Goal: Information Seeking & Learning: Find contact information

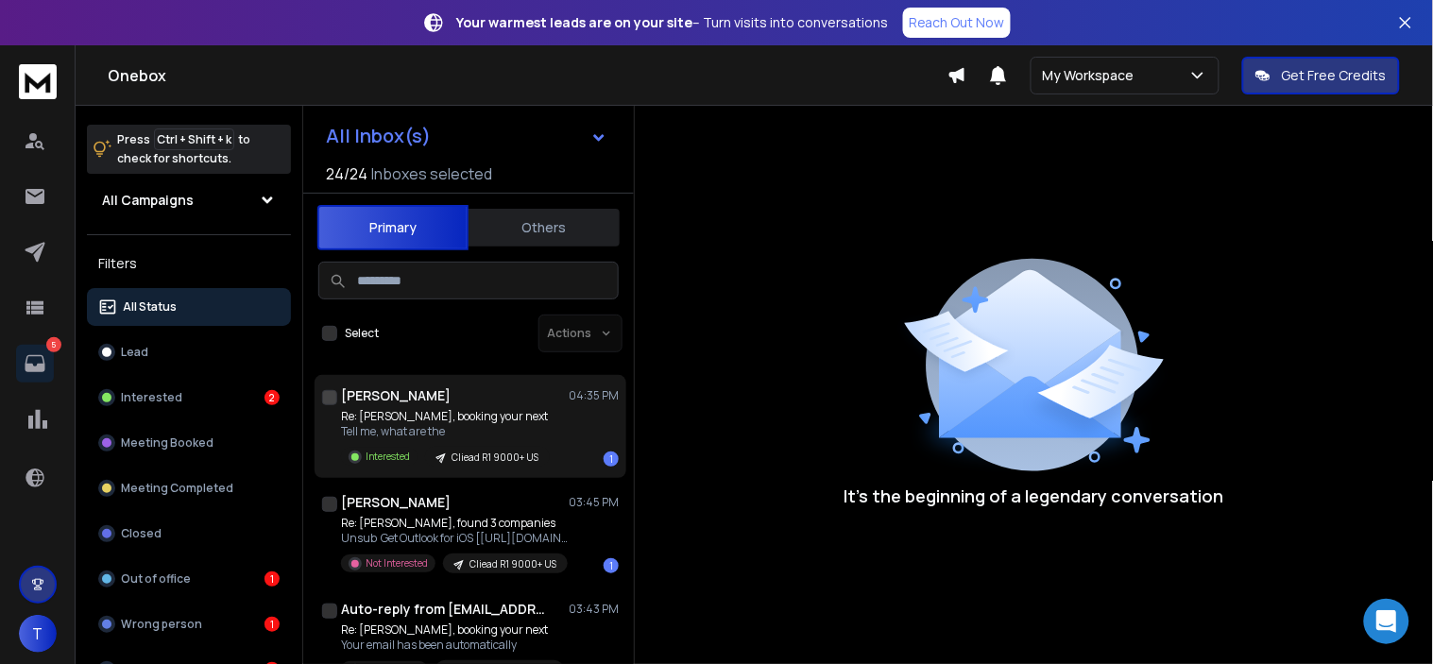
click at [475, 447] on div "Cliead R1 9000+ US" at bounding box center [487, 457] width 125 height 20
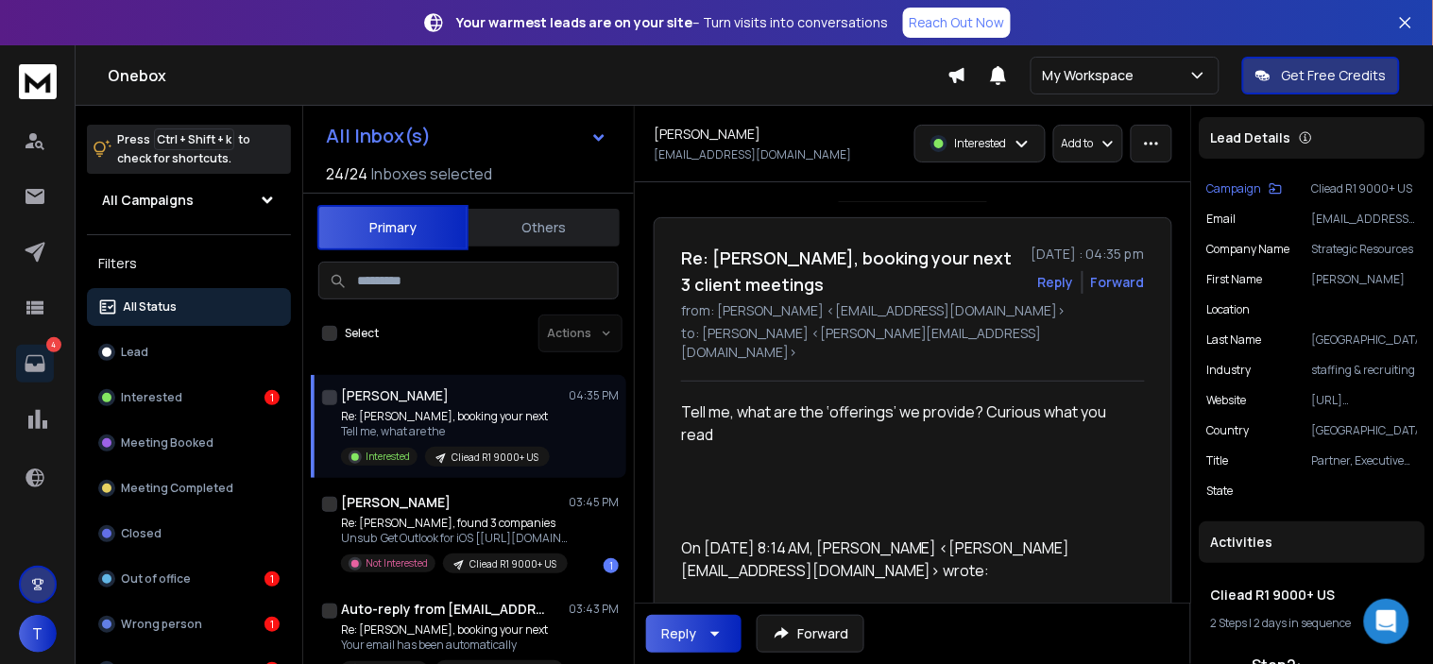
scroll to position [8, 0]
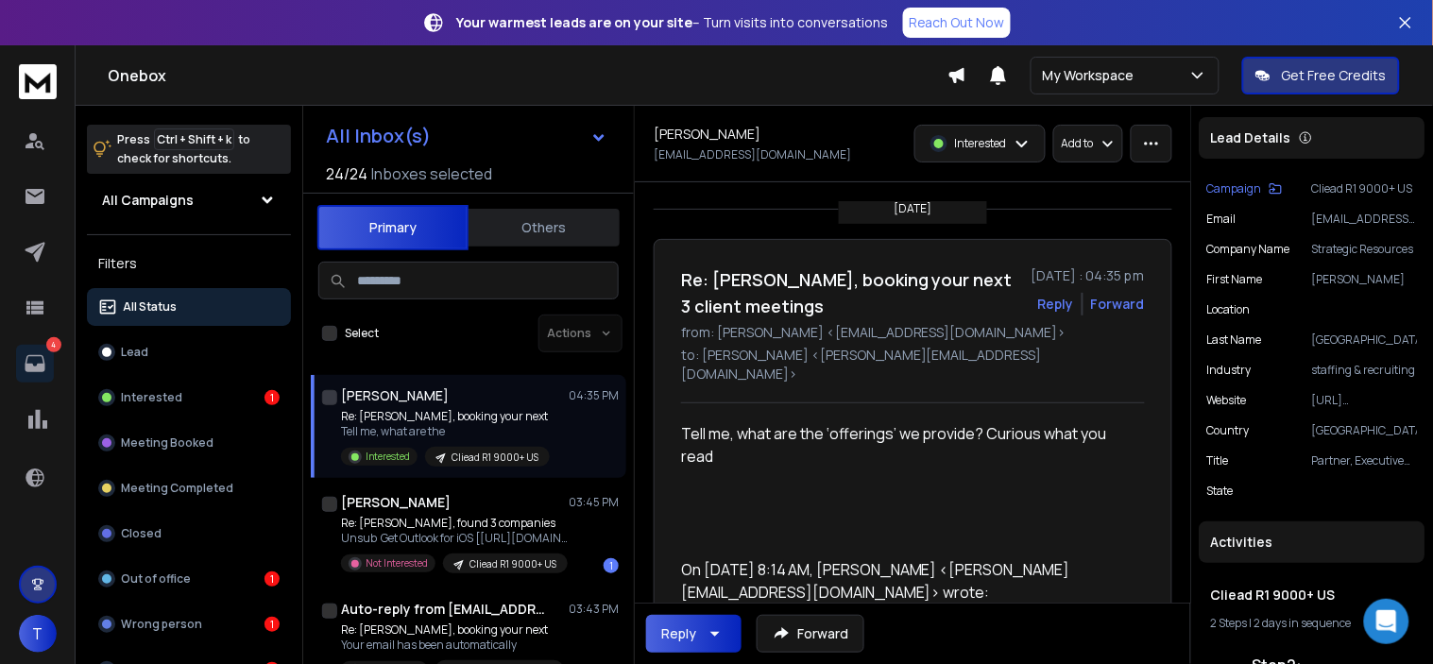
drag, startPoint x: 1053, startPoint y: 333, endPoint x: 904, endPoint y: 332, distance: 149.3
click at [904, 332] on p "from: [PERSON_NAME] <[EMAIL_ADDRESS][DOMAIN_NAME]>" at bounding box center [913, 332] width 464 height 19
copy p "[DOMAIN_NAME]"
drag, startPoint x: 715, startPoint y: 327, endPoint x: 815, endPoint y: 333, distance: 100.3
click at [815, 333] on p "from: [PERSON_NAME] <[EMAIL_ADDRESS][DOMAIN_NAME]>" at bounding box center [913, 332] width 464 height 19
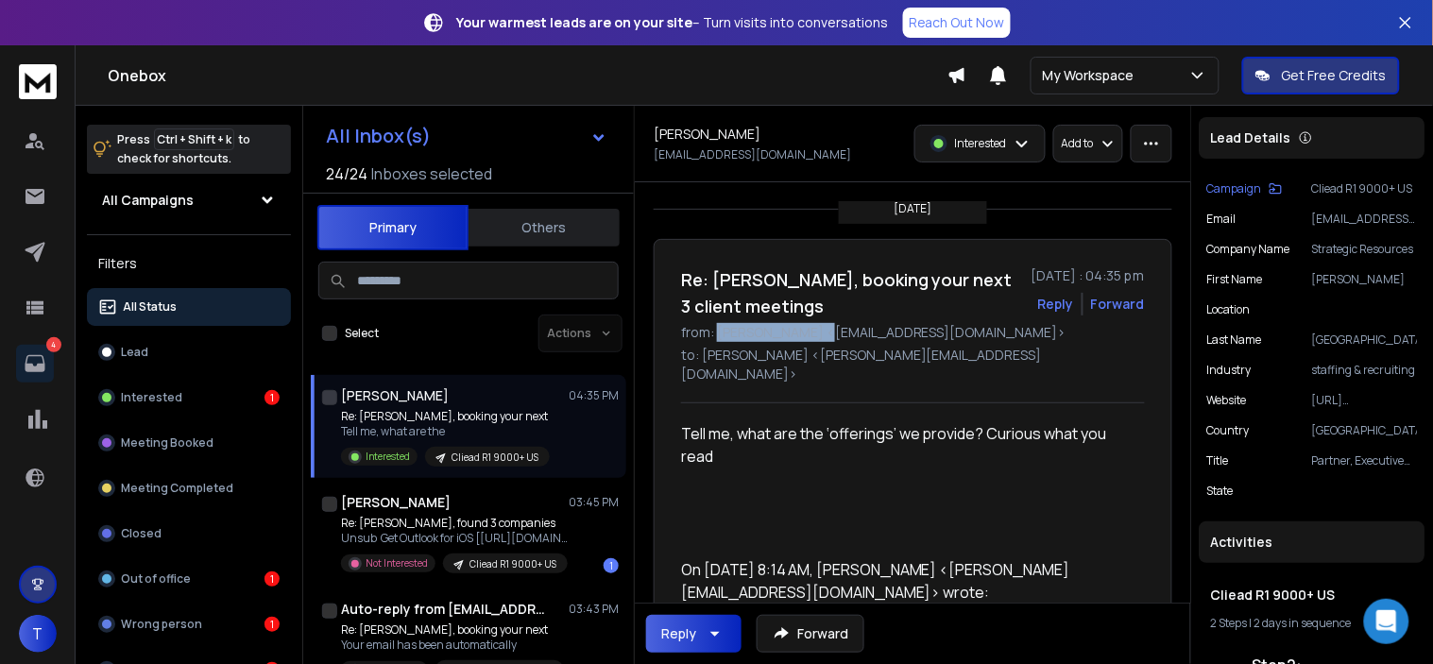
copy p "[PERSON_NAME]"
drag, startPoint x: 1062, startPoint y: 331, endPoint x: 712, endPoint y: 333, distance: 349.5
click at [712, 333] on p "from: [PERSON_NAME] <[EMAIL_ADDRESS][DOMAIN_NAME]>" at bounding box center [913, 332] width 464 height 19
copy p "[PERSON_NAME] <[EMAIL_ADDRESS][DOMAIN_NAME]>"
drag, startPoint x: 827, startPoint y: 414, endPoint x: 970, endPoint y: 420, distance: 143.7
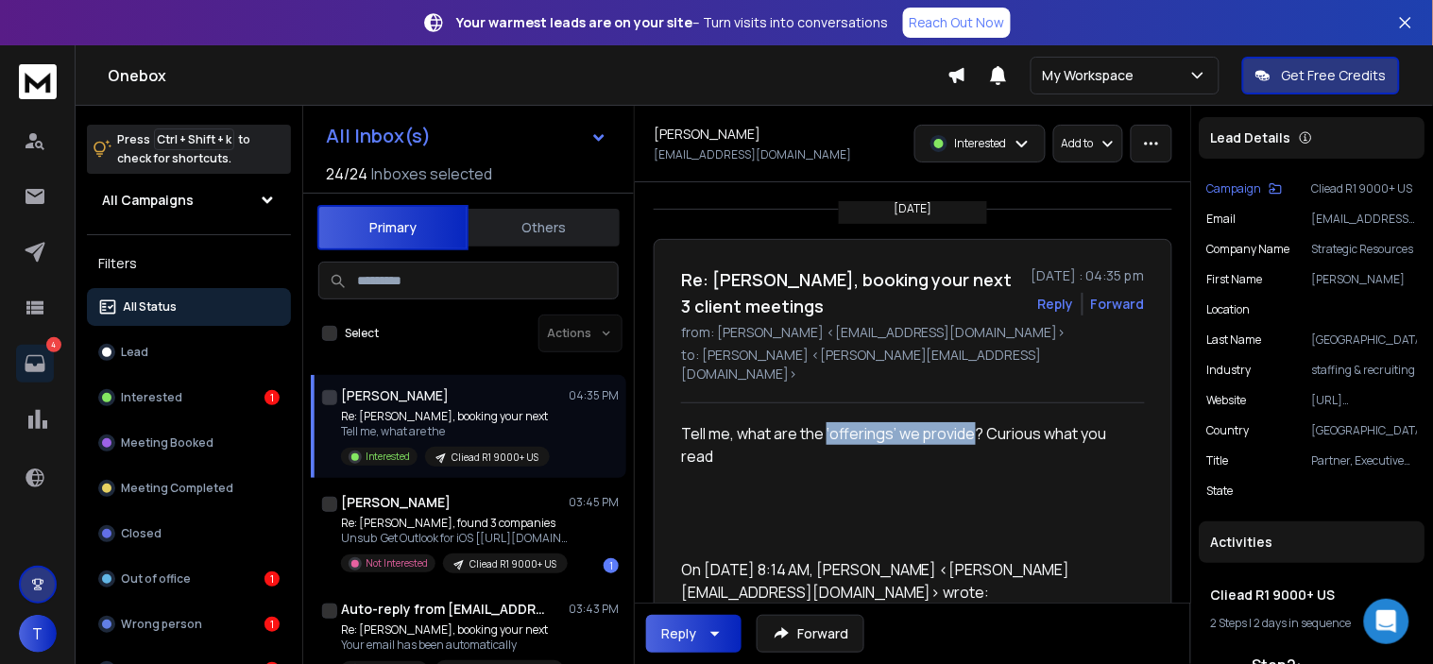
copy div "‘offerings’ we provide"
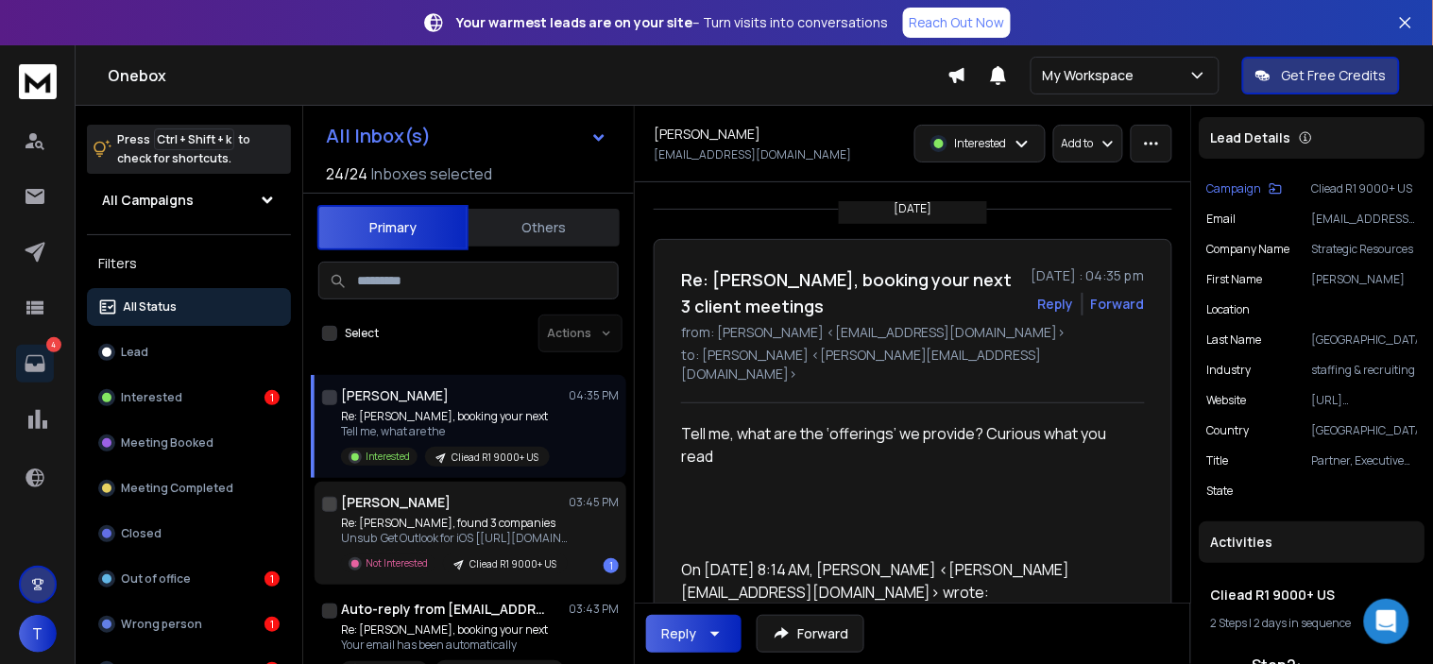
click at [551, 545] on p "Unsub Get Outlook for iOS [[URL][DOMAIN_NAME]] --------------------------------…" at bounding box center [454, 538] width 227 height 15
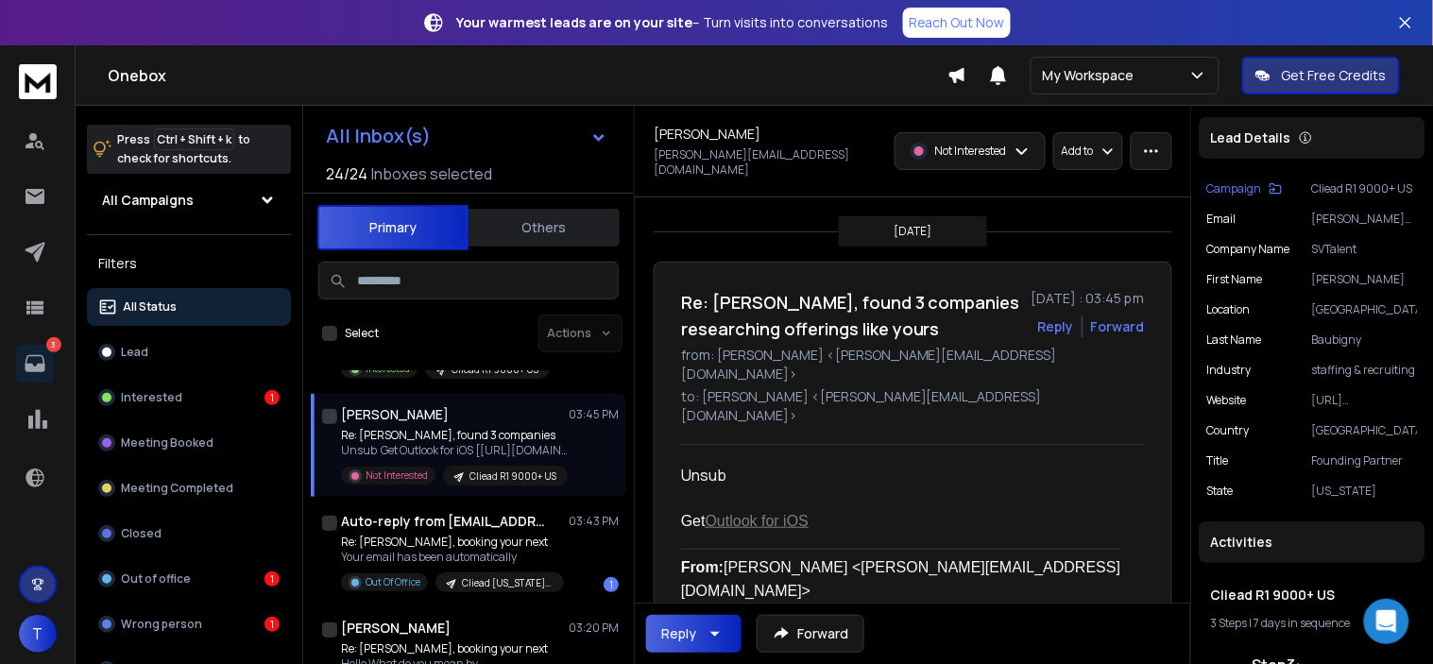
scroll to position [106, 0]
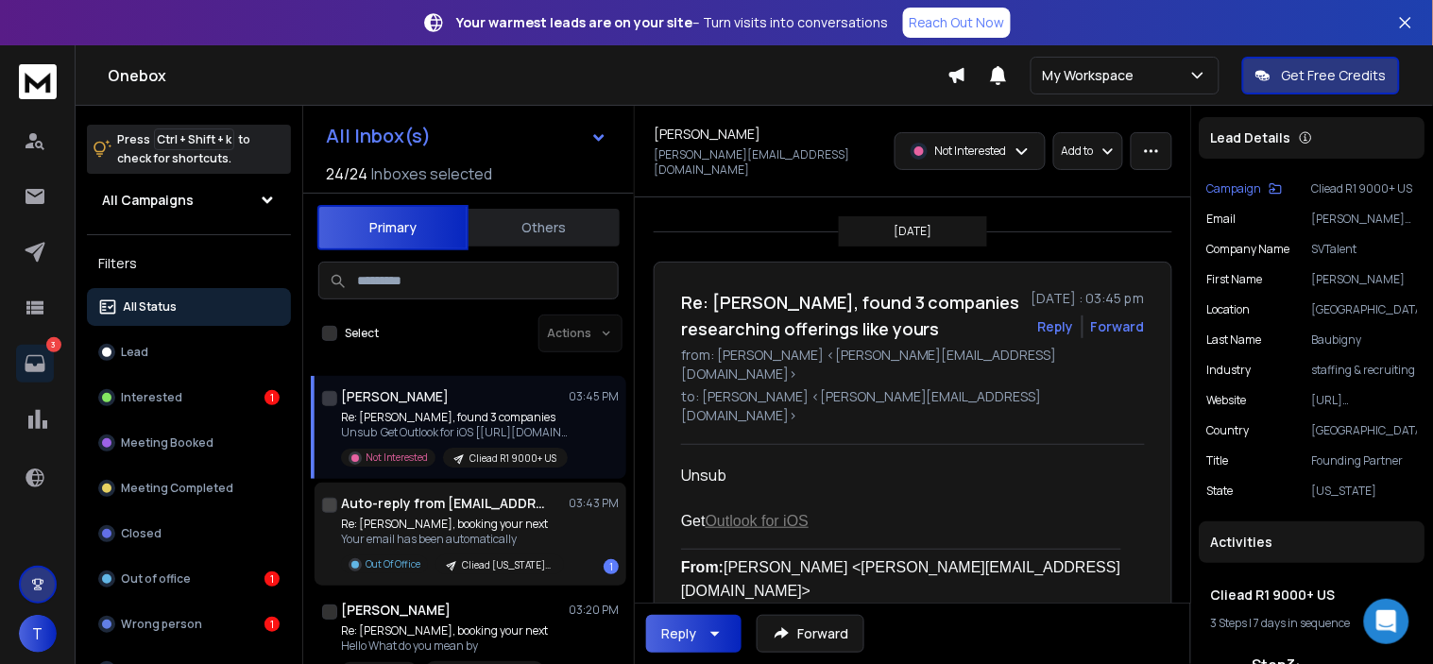
click at [486, 537] on p "Your email has been automatically" at bounding box center [452, 539] width 223 height 15
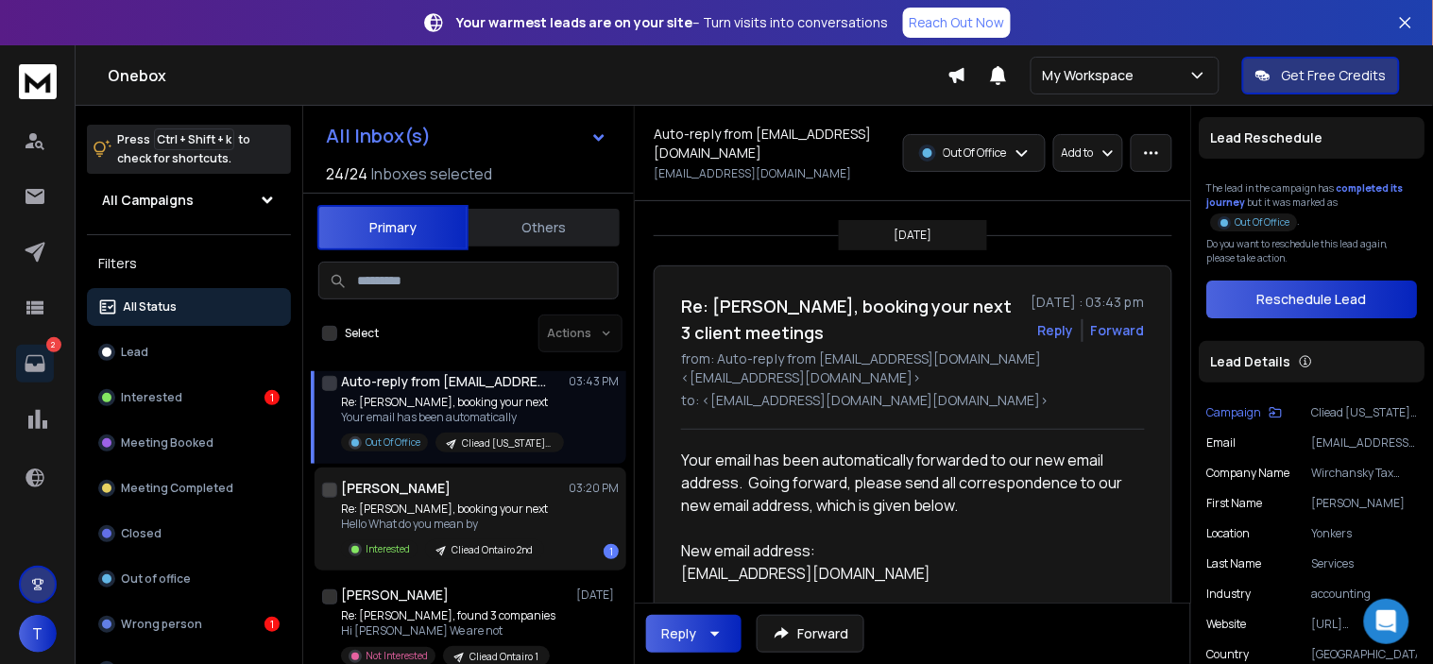
scroll to position [229, 0]
click at [472, 511] on p "Re: [PERSON_NAME], booking your next" at bounding box center [444, 508] width 207 height 15
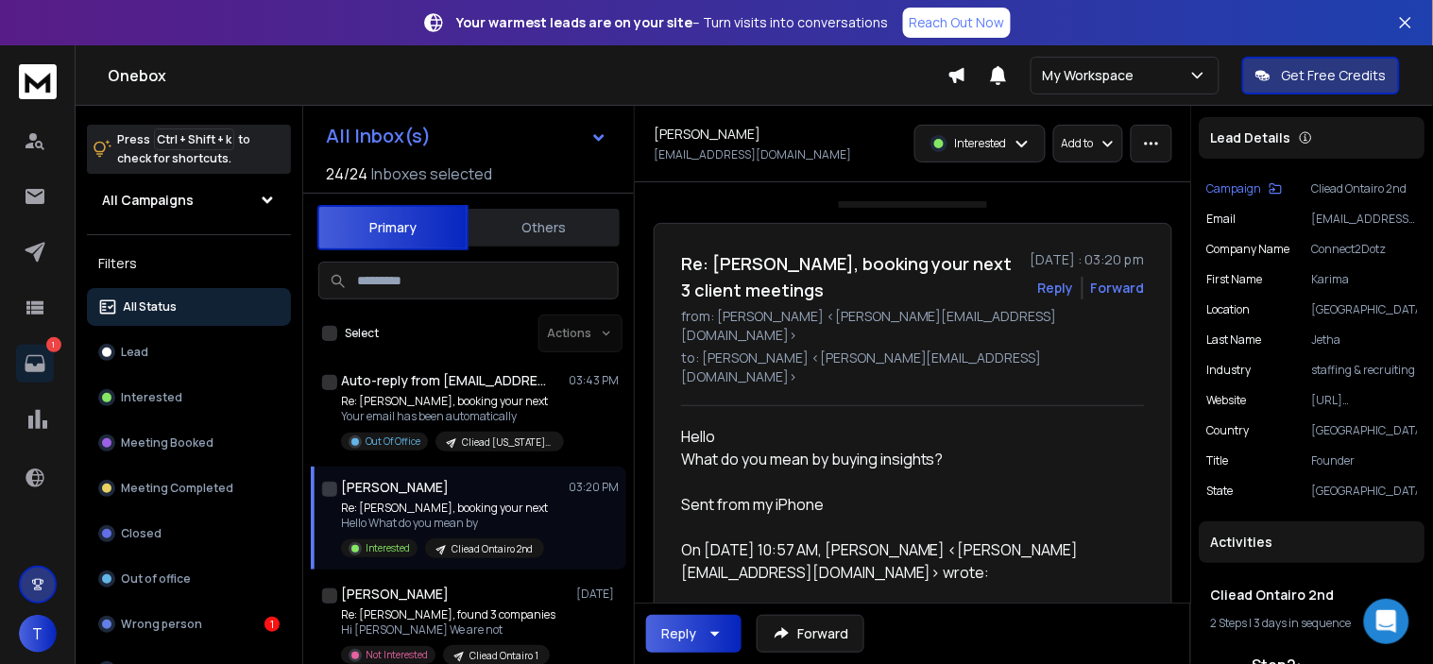
scroll to position [0, 0]
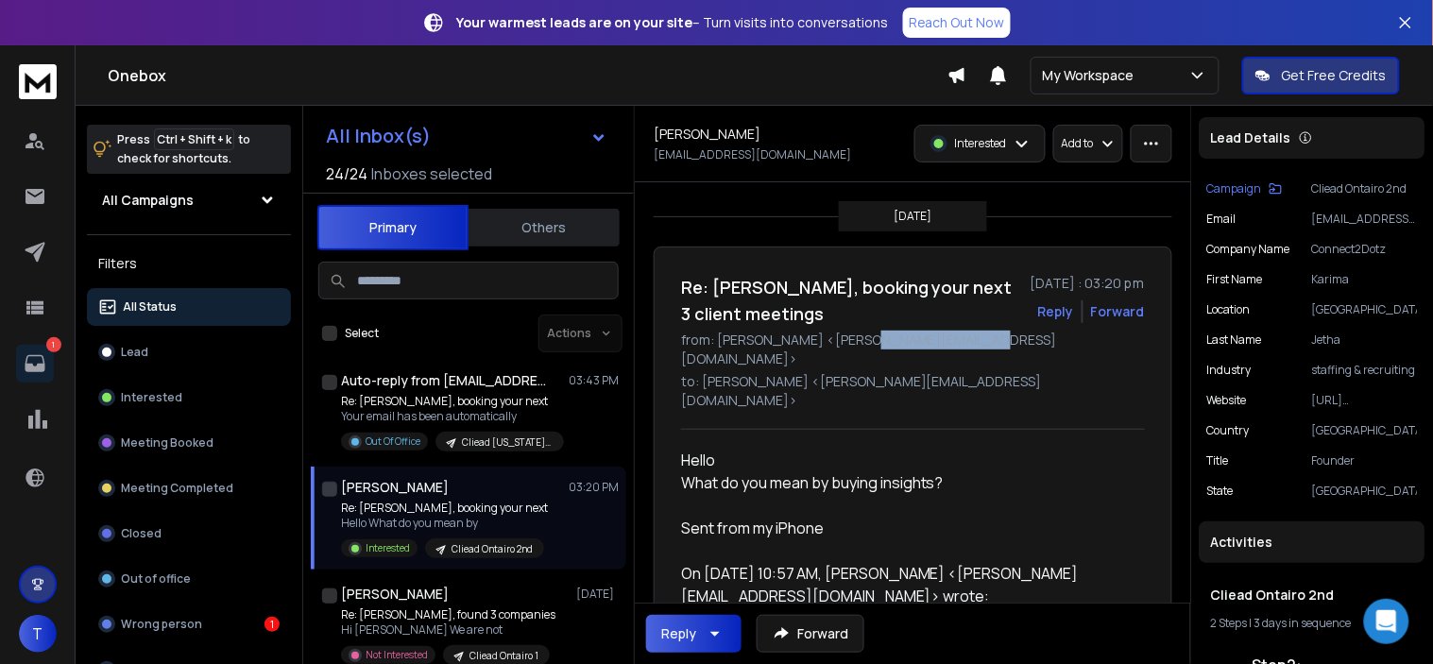
drag, startPoint x: 976, startPoint y: 341, endPoint x: 858, endPoint y: 338, distance: 118.1
click at [858, 338] on p "from: [PERSON_NAME] <[PERSON_NAME][EMAIL_ADDRESS][DOMAIN_NAME]>" at bounding box center [913, 350] width 464 height 38
copy p "[DOMAIN_NAME]"
drag, startPoint x: 796, startPoint y: 342, endPoint x: 714, endPoint y: 342, distance: 82.2
click at [714, 342] on p "from: [PERSON_NAME] <[PERSON_NAME][EMAIL_ADDRESS][DOMAIN_NAME]>" at bounding box center [913, 350] width 464 height 38
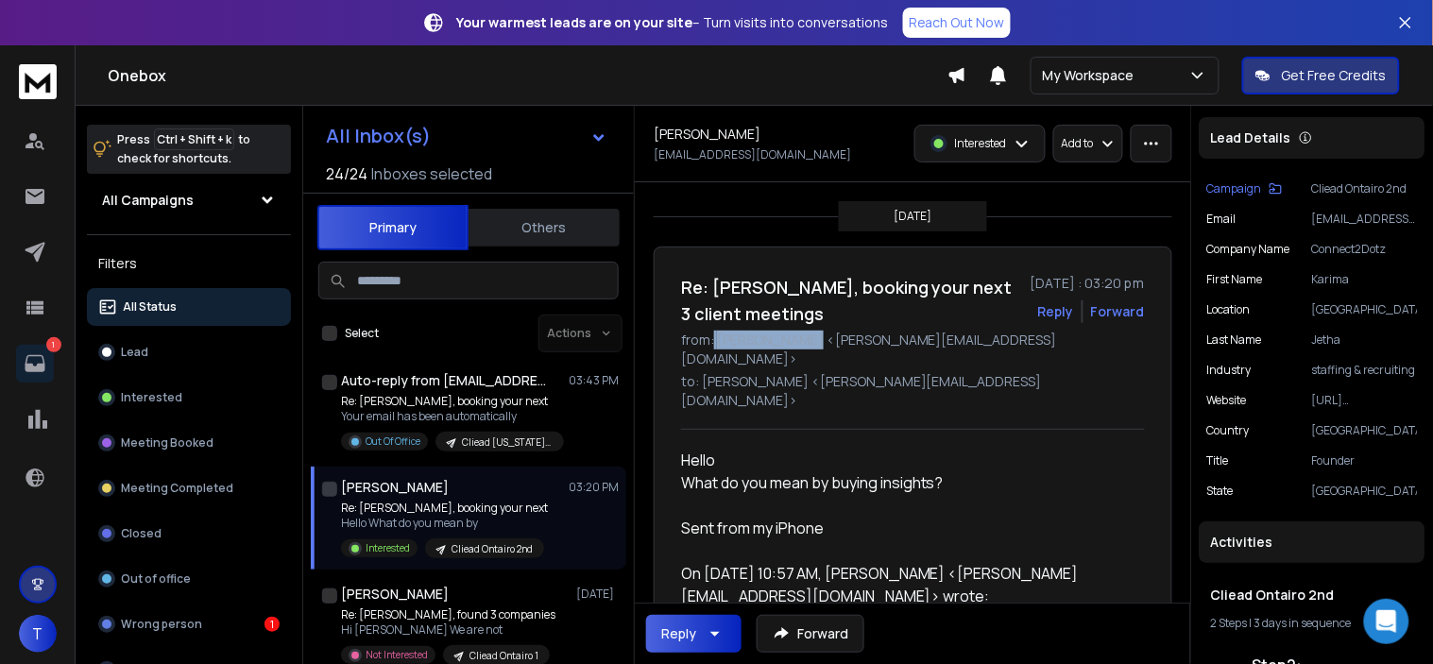
copy p "[PERSON_NAME]"
drag, startPoint x: 988, startPoint y: 338, endPoint x: 718, endPoint y: 343, distance: 270.2
click at [718, 343] on p "from: [PERSON_NAME] <[PERSON_NAME][EMAIL_ADDRESS][DOMAIN_NAME]>" at bounding box center [913, 350] width 464 height 38
copy p "[PERSON_NAME] <[PERSON_NAME][EMAIL_ADDRESS][DOMAIN_NAME]>"
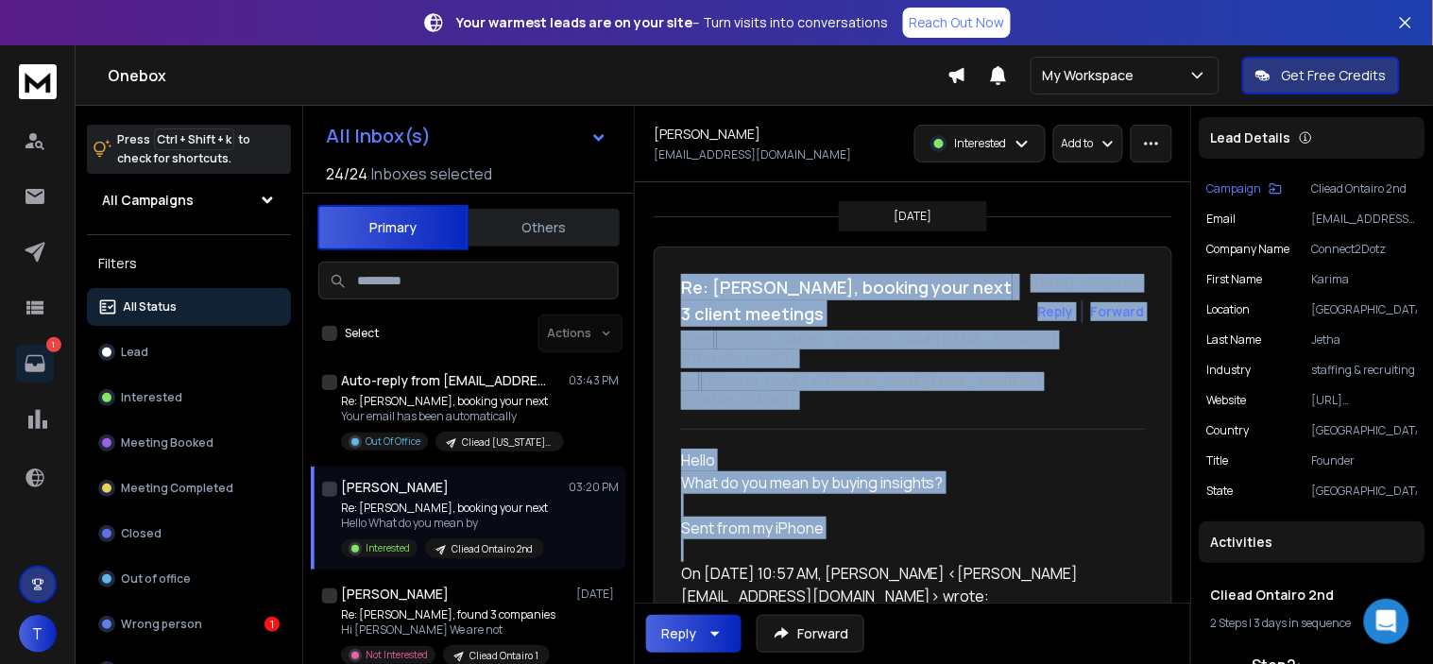
drag, startPoint x: 683, startPoint y: 283, endPoint x: 899, endPoint y: 522, distance: 322.4
click at [927, 539] on div "On [DATE] 10:57 AM, [PERSON_NAME] <[PERSON_NAME][EMAIL_ADDRESS][DOMAIN_NAME]> w…" at bounding box center [905, 584] width 449 height 91
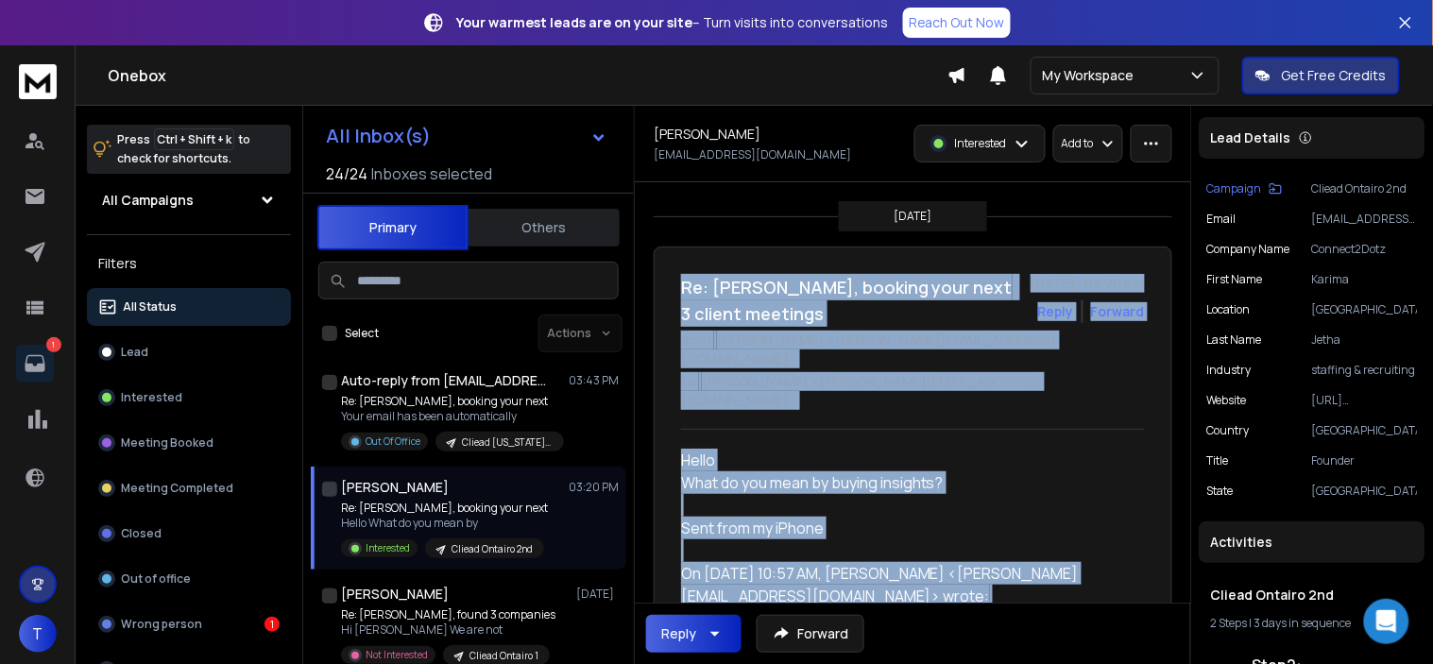
drag, startPoint x: 683, startPoint y: 281, endPoint x: 947, endPoint y: 711, distance: 505.0
click at [947, 663] on html "Your warmest leads are on your site – Turn visits into conversations Reach Out …" at bounding box center [716, 332] width 1433 height 664
click at [1080, 517] on div "Sent from my iPhone" at bounding box center [905, 528] width 449 height 23
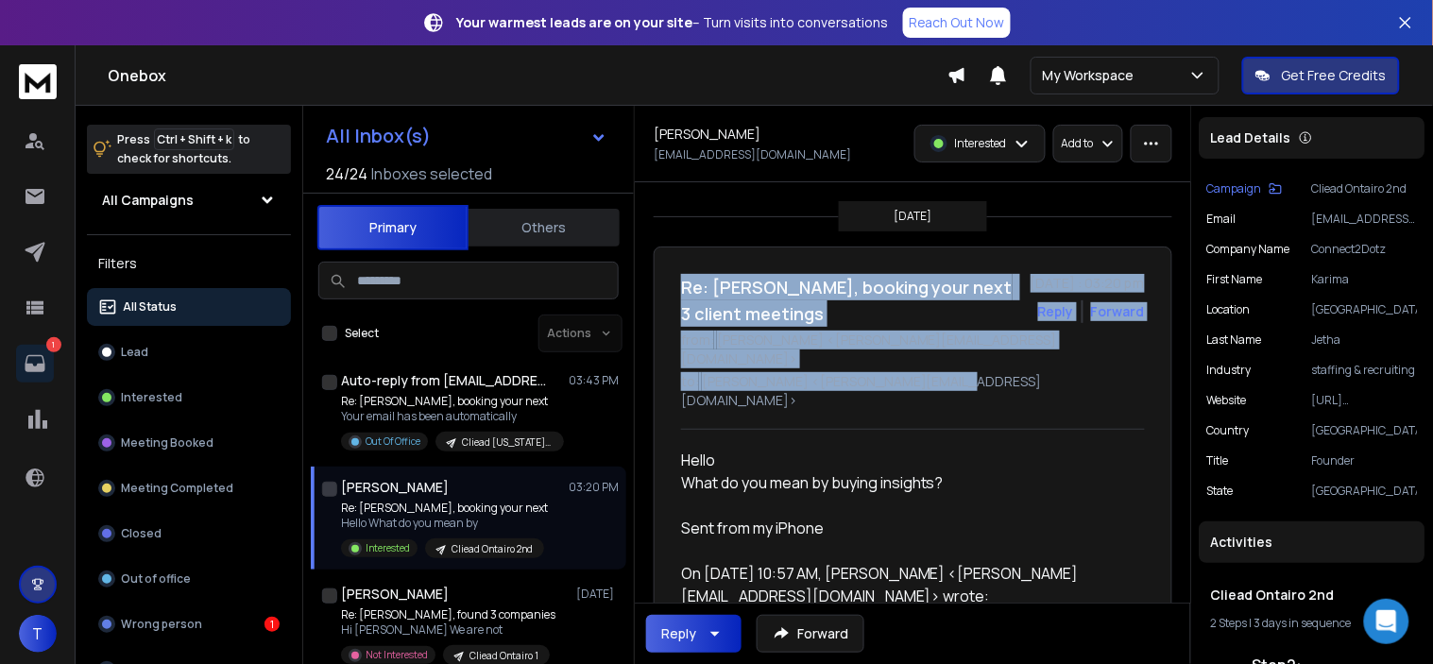
drag, startPoint x: 681, startPoint y: 289, endPoint x: 947, endPoint y: 357, distance: 274.9
click at [947, 357] on div "Re: [PERSON_NAME], booking your next 3 client meetings [DATE] : 03:20 pm Reply …" at bounding box center [913, 342] width 464 height 136
copy div "Re: [PERSON_NAME], booking your next 3 client meetings [DATE] : 03:20 pm Reply …"
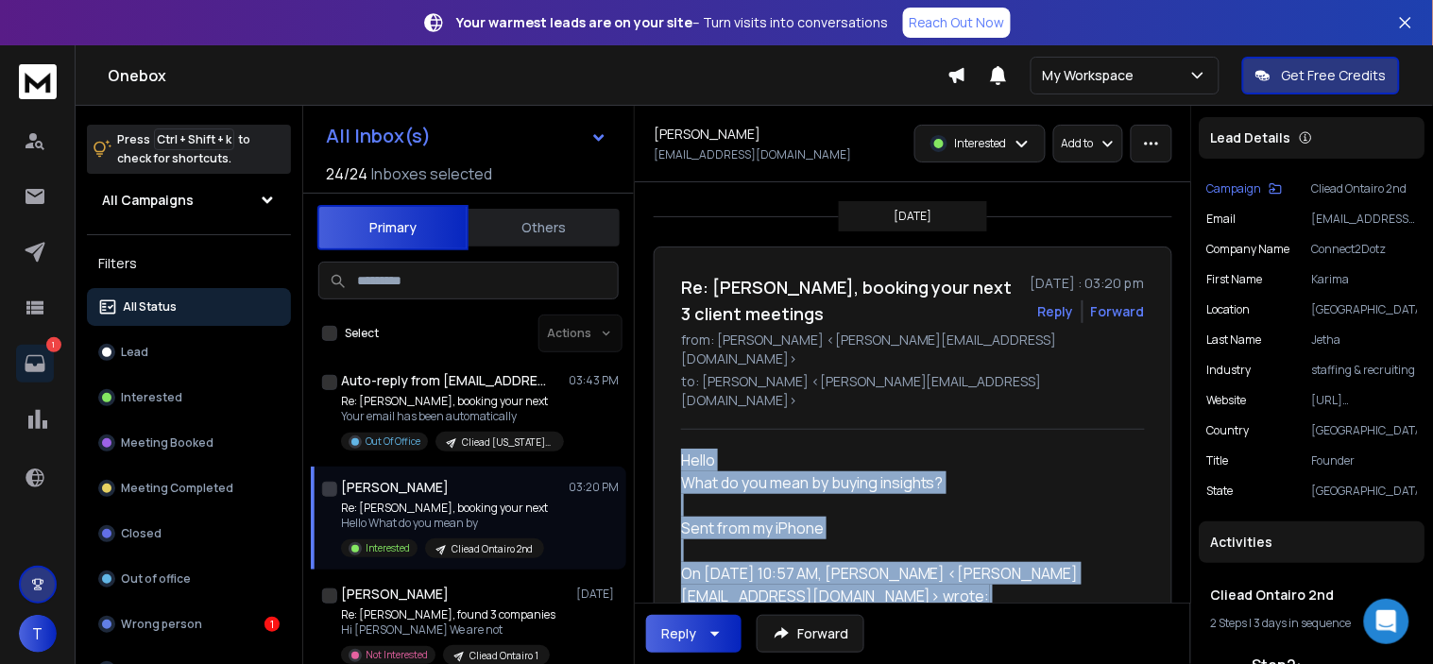
drag, startPoint x: 682, startPoint y: 416, endPoint x: 969, endPoint y: 588, distance: 334.7
click at [987, 644] on div "[PERSON_NAME] [PERSON_NAME] [PERSON_NAME][EMAIL_ADDRESS][DOMAIN_NAME] Intereste…" at bounding box center [913, 438] width 556 height 664
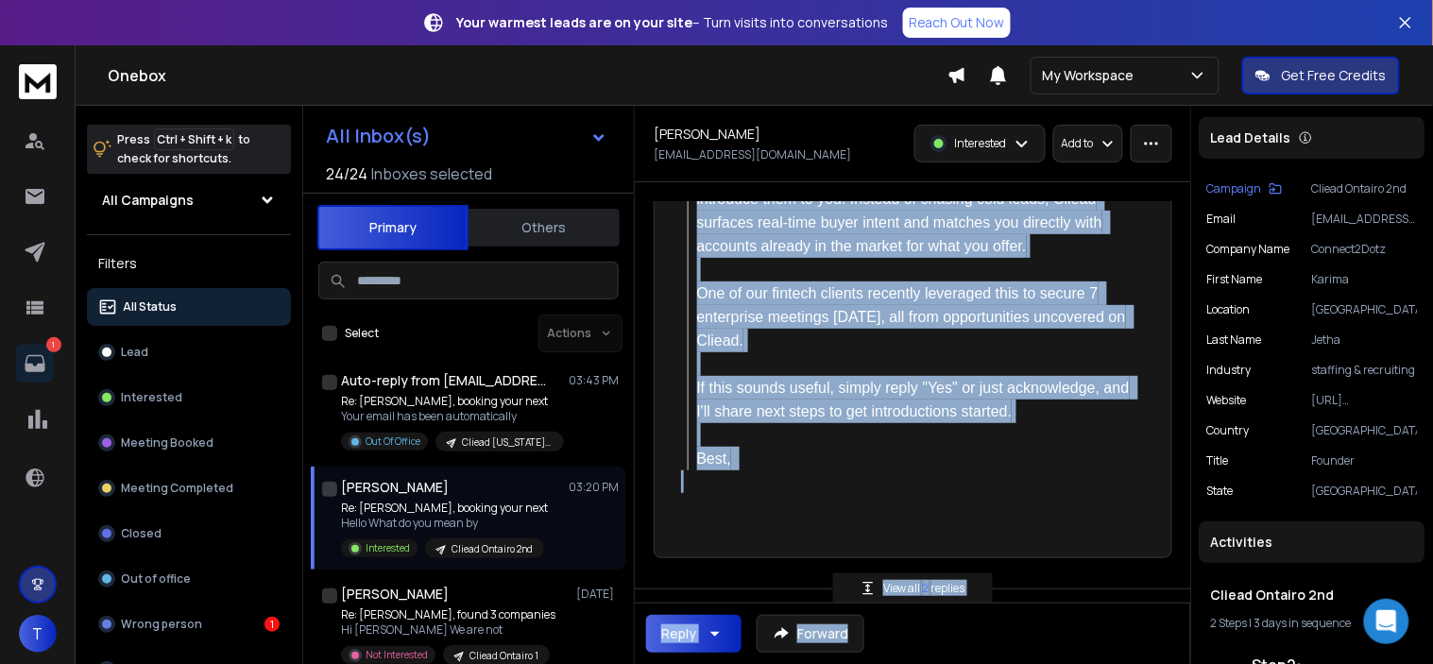
scroll to position [1039, 0]
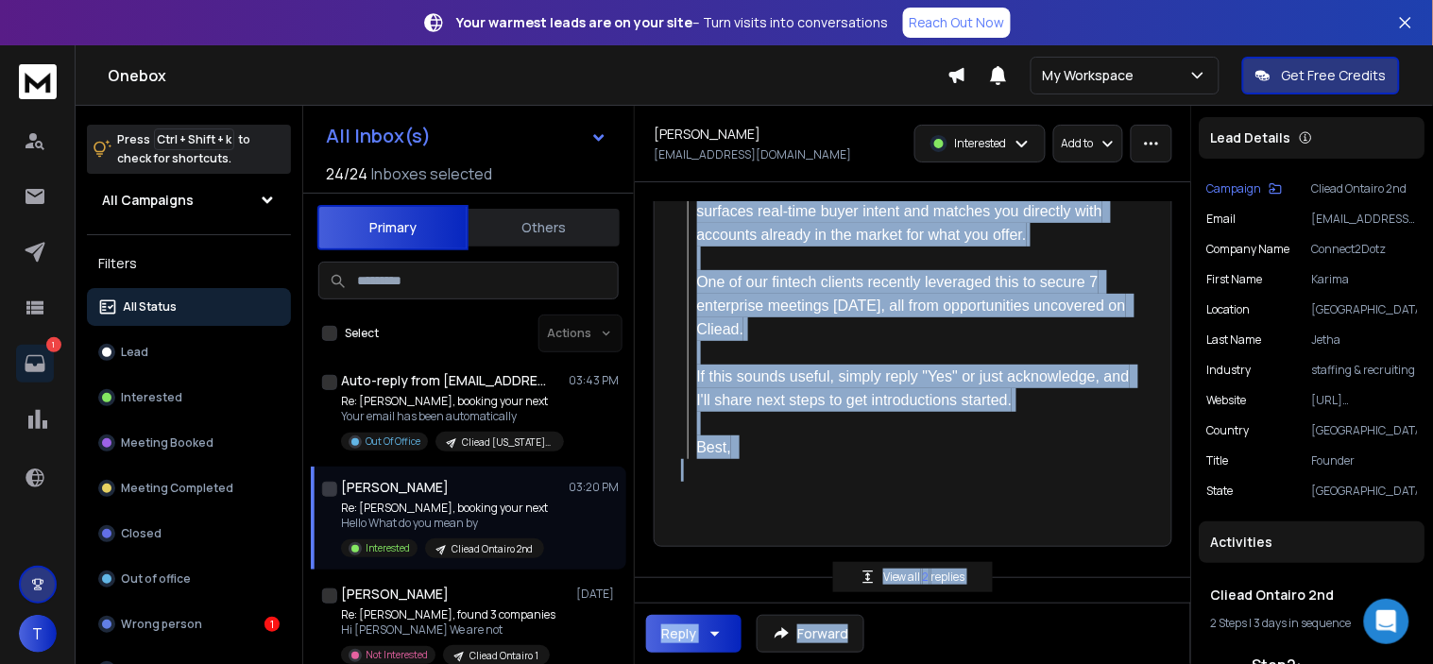
copy div "Lorem Ipsu do sit amet co adipis elitsedd? Eius temp in uTlabo Et Dol 59, 8406,…"
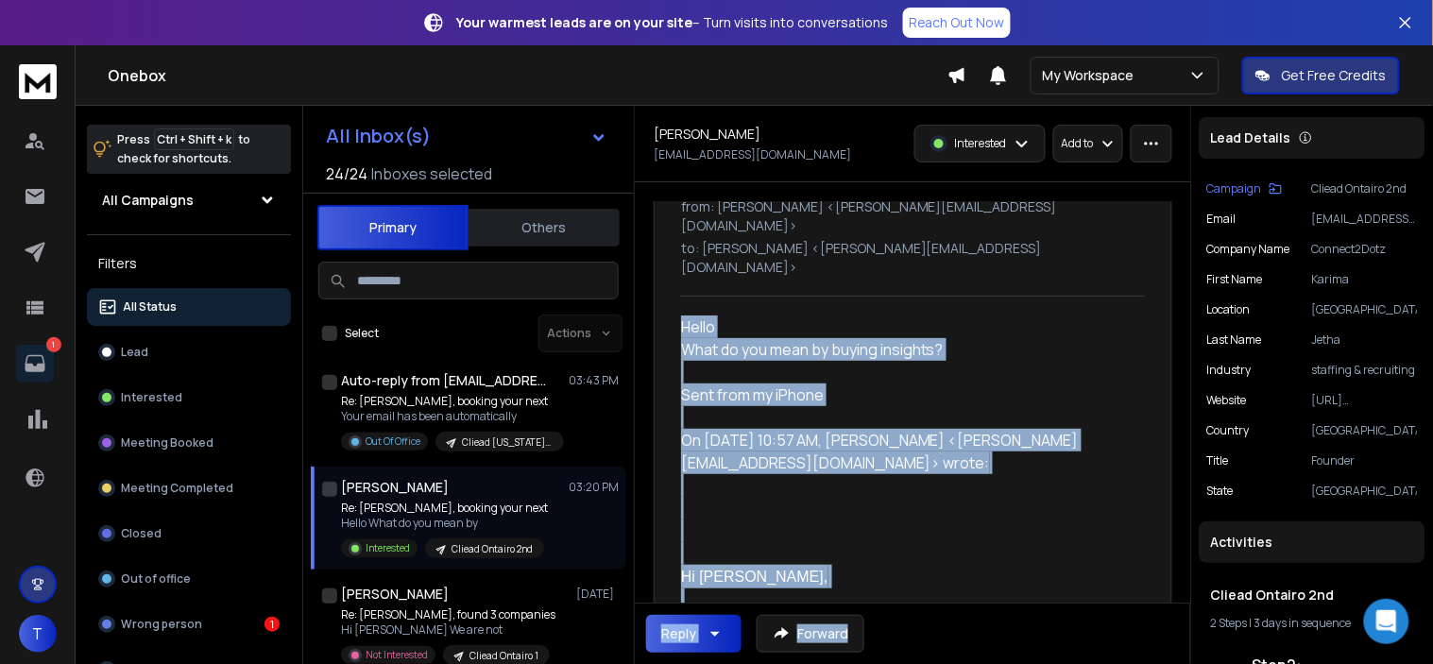
scroll to position [0, 0]
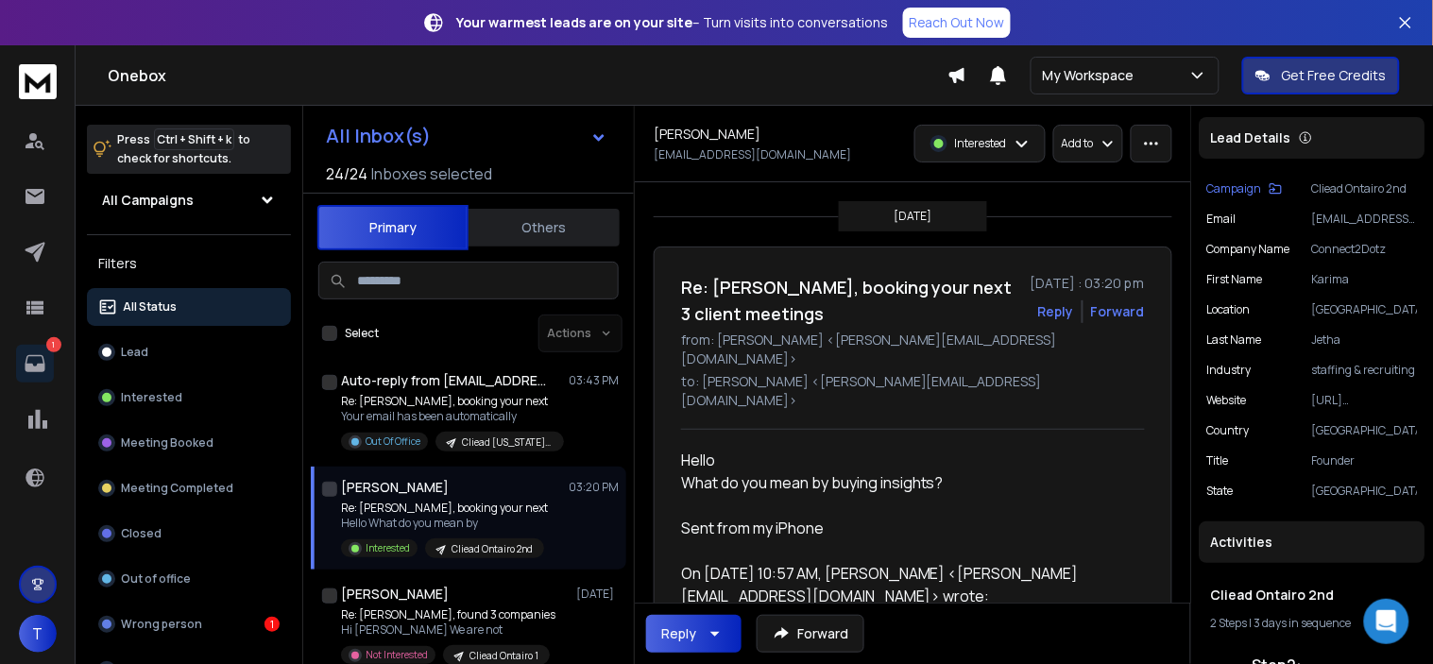
drag, startPoint x: 927, startPoint y: 365, endPoint x: 794, endPoint y: 363, distance: 133.2
click at [794, 372] on p "to: [PERSON_NAME] <[PERSON_NAME][EMAIL_ADDRESS][DOMAIN_NAME]>" at bounding box center [913, 391] width 464 height 38
copy p "[EMAIL_ADDRESS][DOMAIN_NAME]"
